Goal: Navigation & Orientation: Find specific page/section

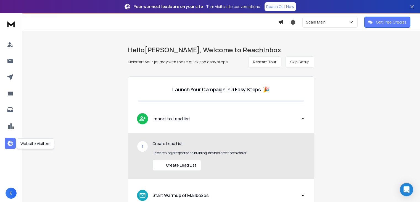
click at [6, 143] on link at bounding box center [10, 143] width 11 height 11
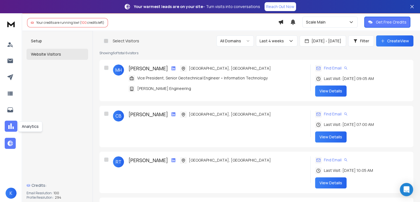
click at [13, 125] on icon at bounding box center [11, 126] width 8 height 8
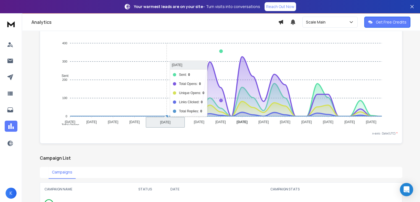
scroll to position [123, 0]
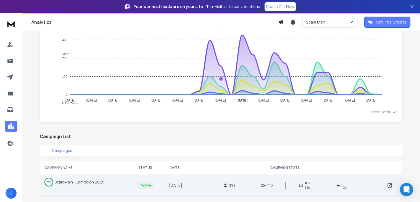
click at [82, 183] on td "89 % ScaleMain | Campaign 2025" at bounding box center [84, 181] width 88 height 15
click at [49, 181] on p "89 %" at bounding box center [49, 182] width 4 height 6
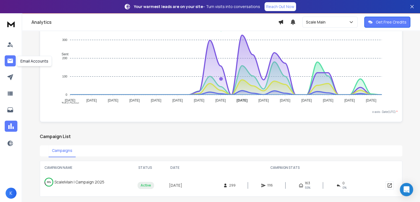
click at [9, 61] on icon at bounding box center [10, 61] width 6 height 4
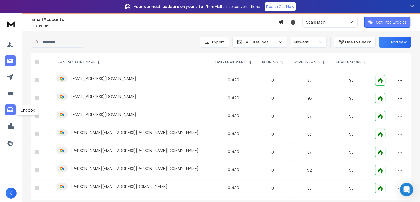
click at [6, 109] on link at bounding box center [10, 109] width 11 height 11
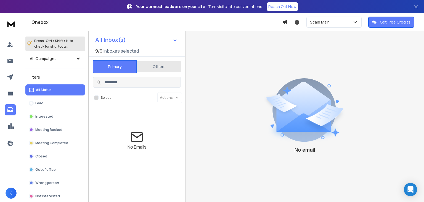
scroll to position [57, 0]
